Goal: Check status: Check status

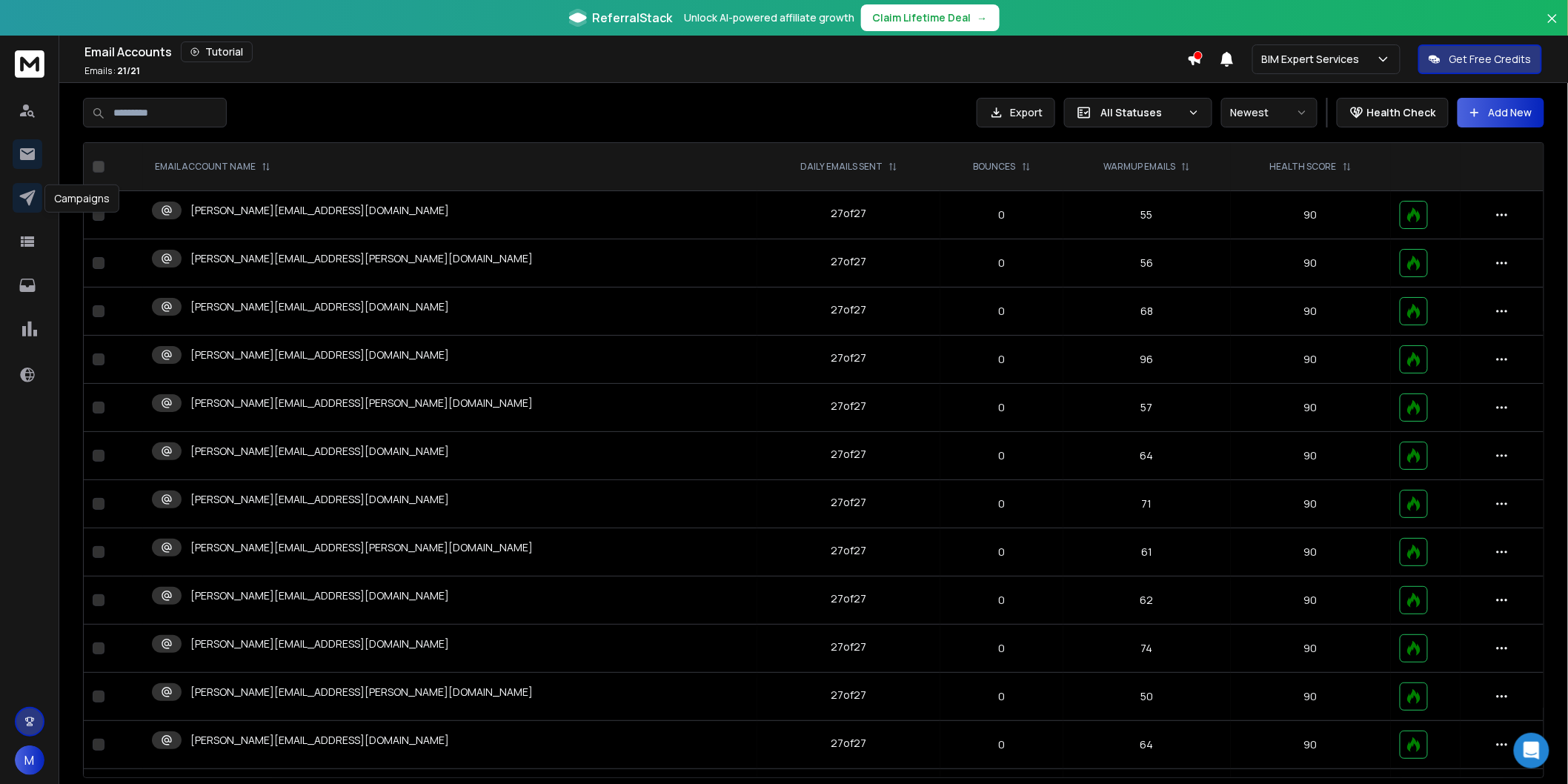
click at [28, 206] on icon at bounding box center [27, 197] width 18 height 18
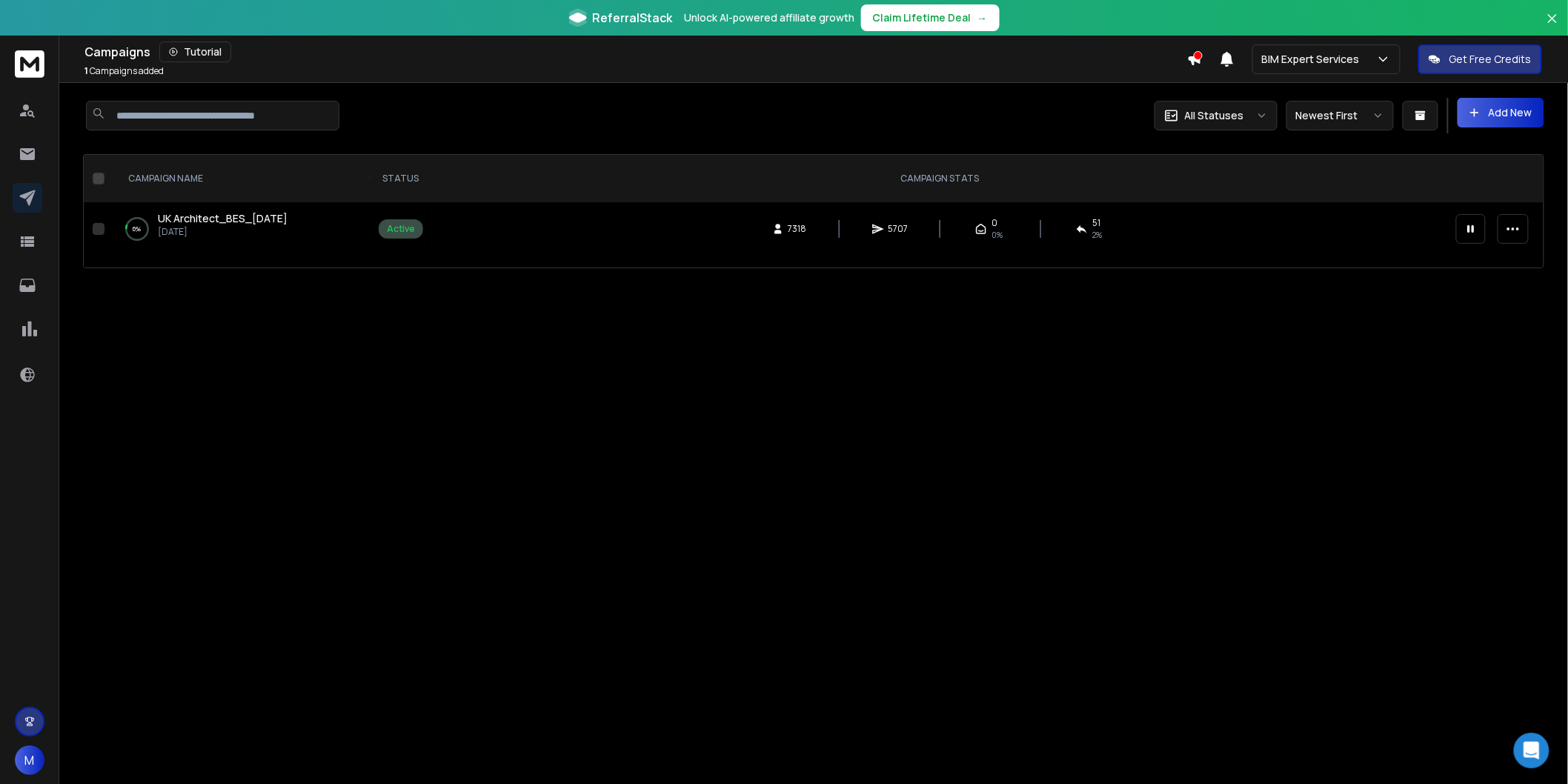
click at [263, 226] on p "[DATE]" at bounding box center [222, 232] width 129 height 11
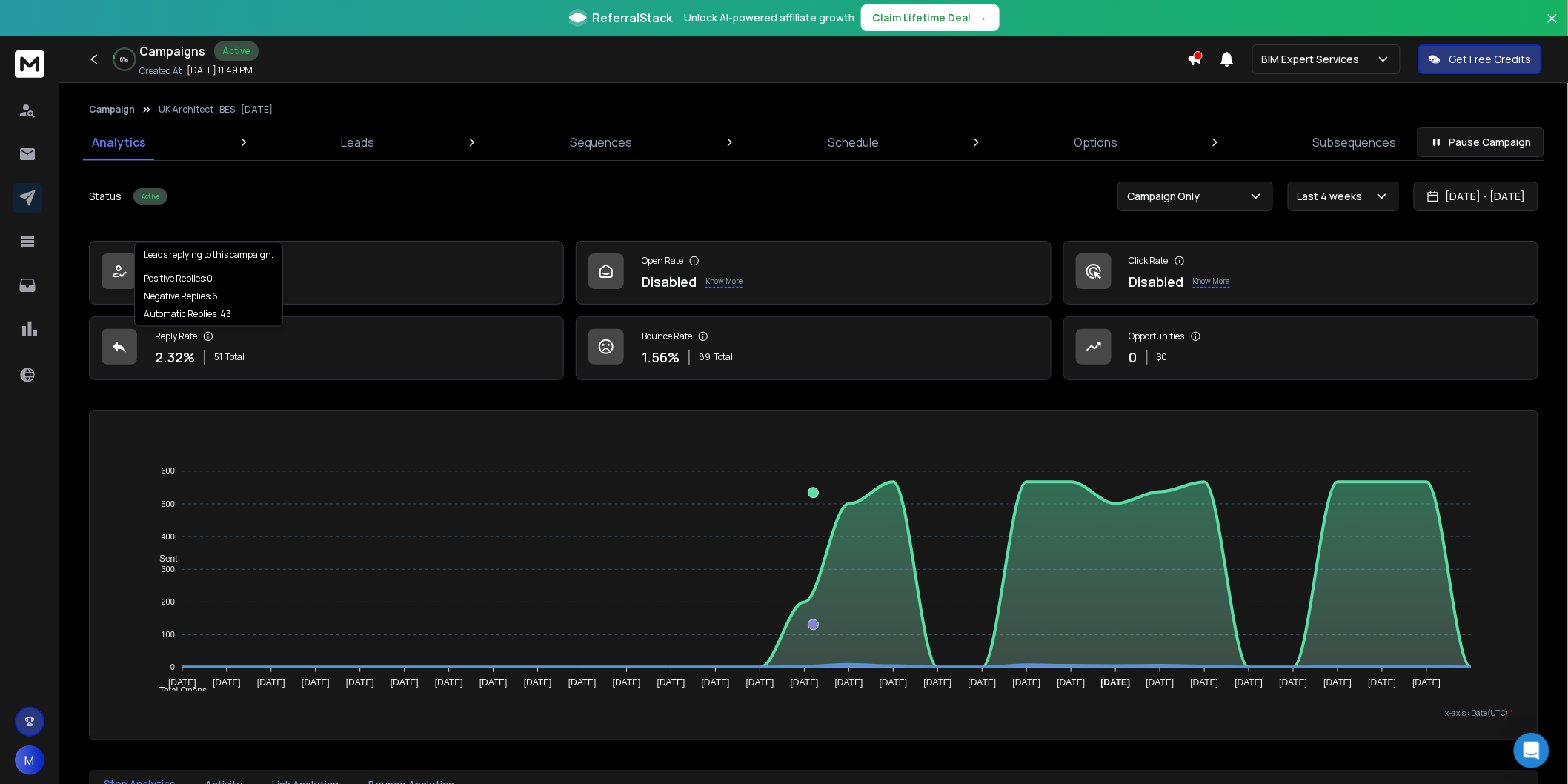
click at [208, 336] on icon at bounding box center [208, 336] width 11 height 11
